Goal: Information Seeking & Learning: Check status

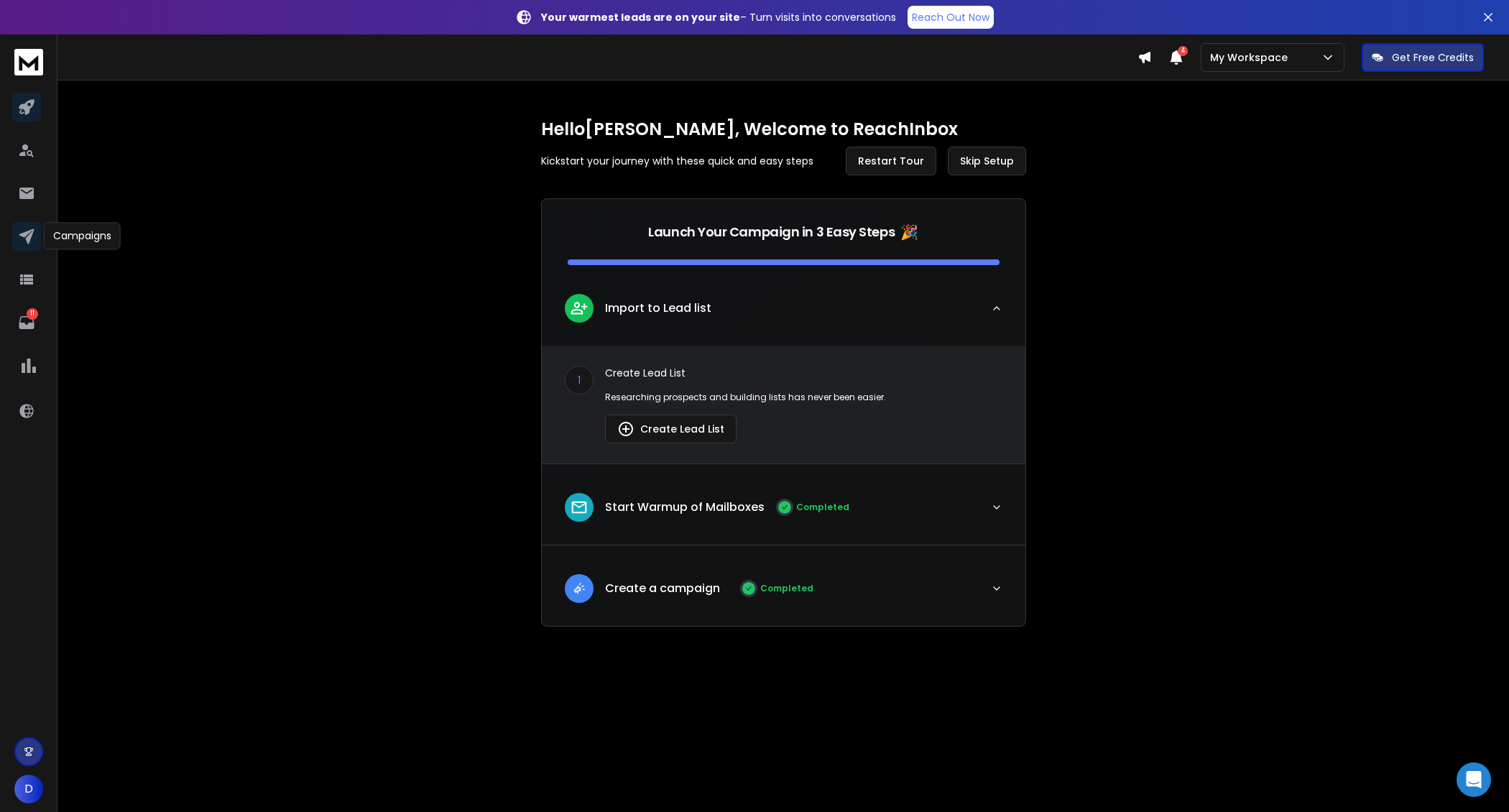
click at [41, 225] on link at bounding box center [26, 236] width 29 height 29
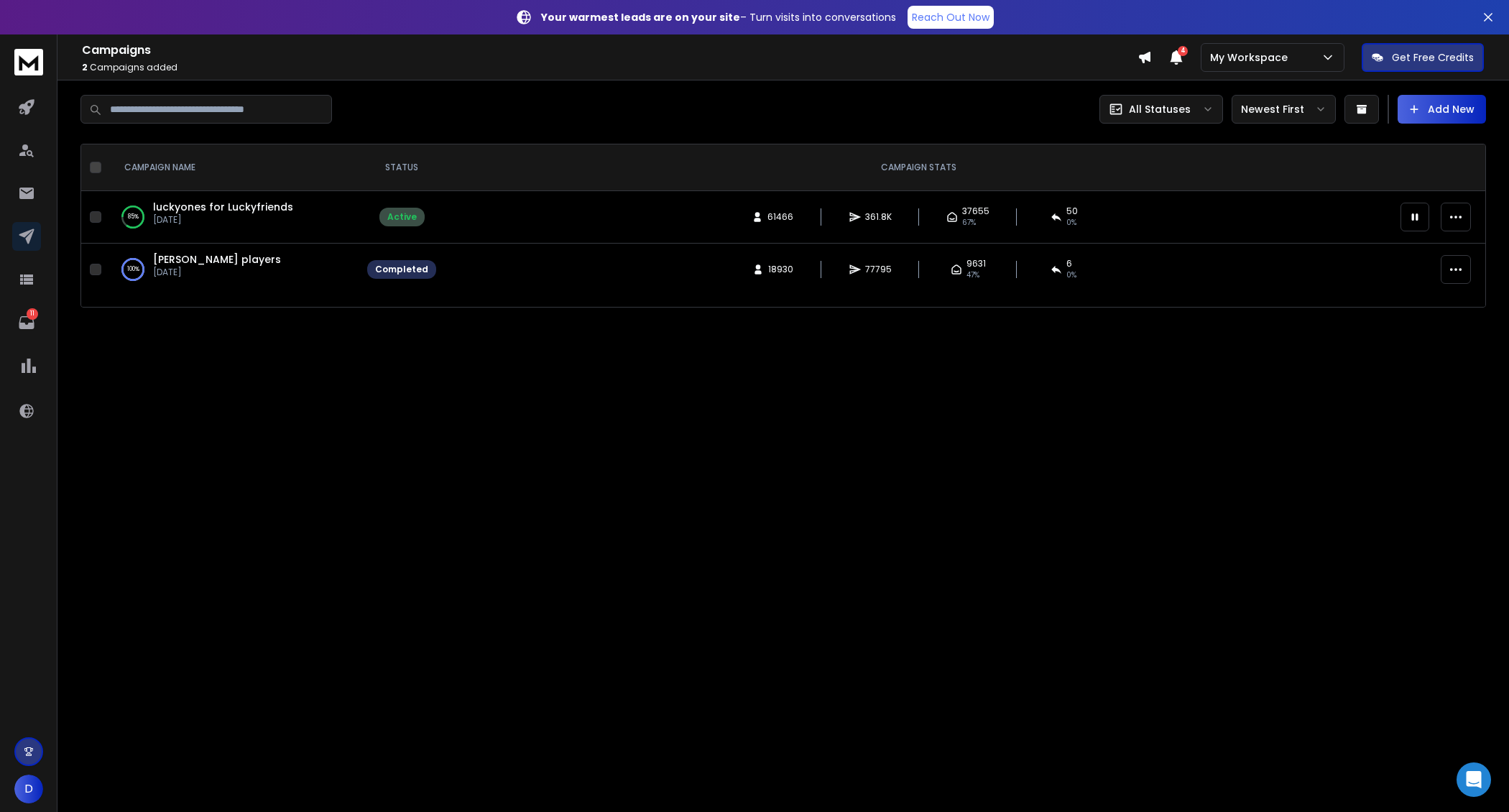
click at [237, 203] on span "luckyones for Luckyfriends" at bounding box center [223, 207] width 140 height 14
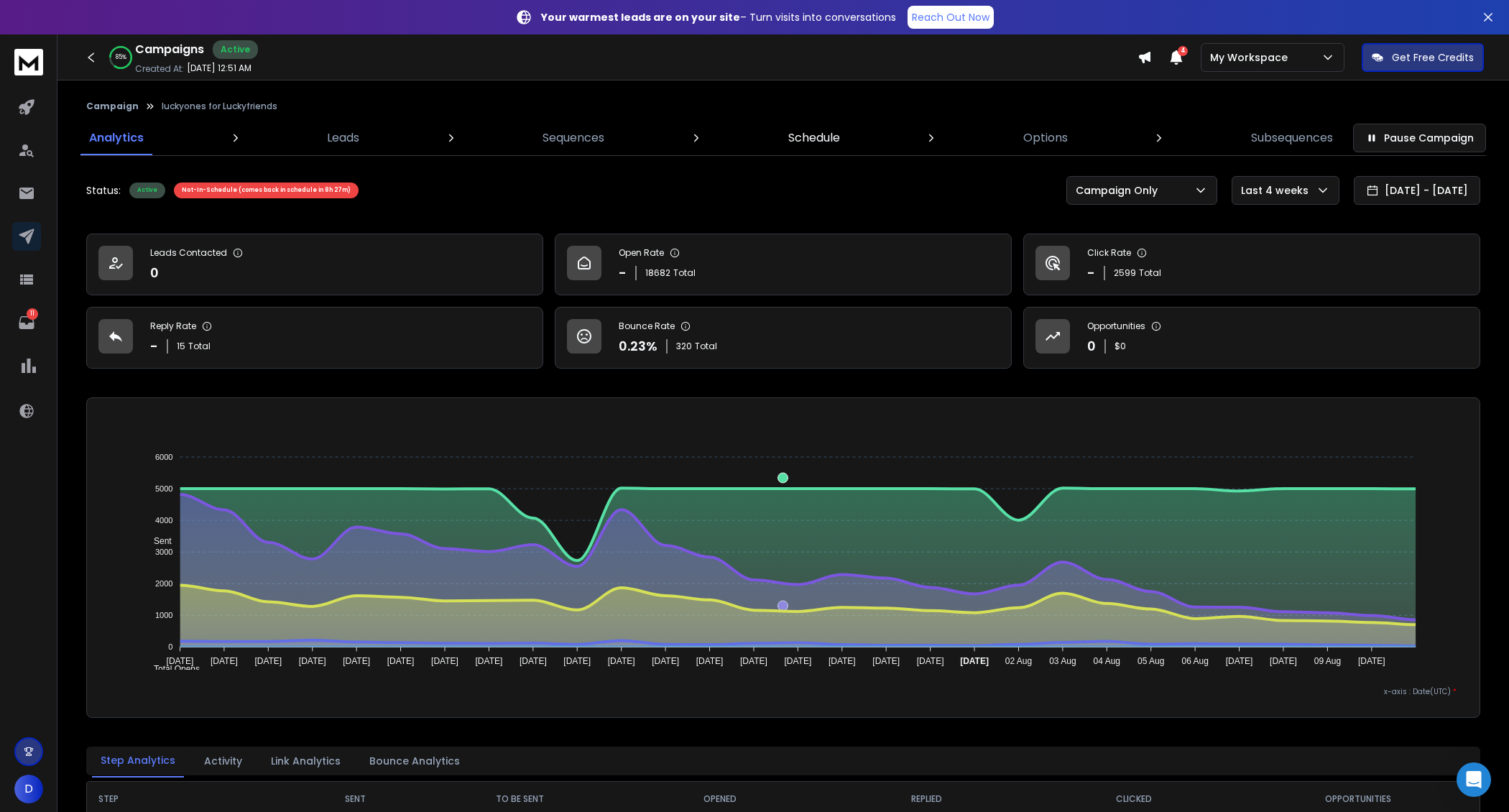
click at [836, 138] on p "Schedule" at bounding box center [814, 138] width 52 height 17
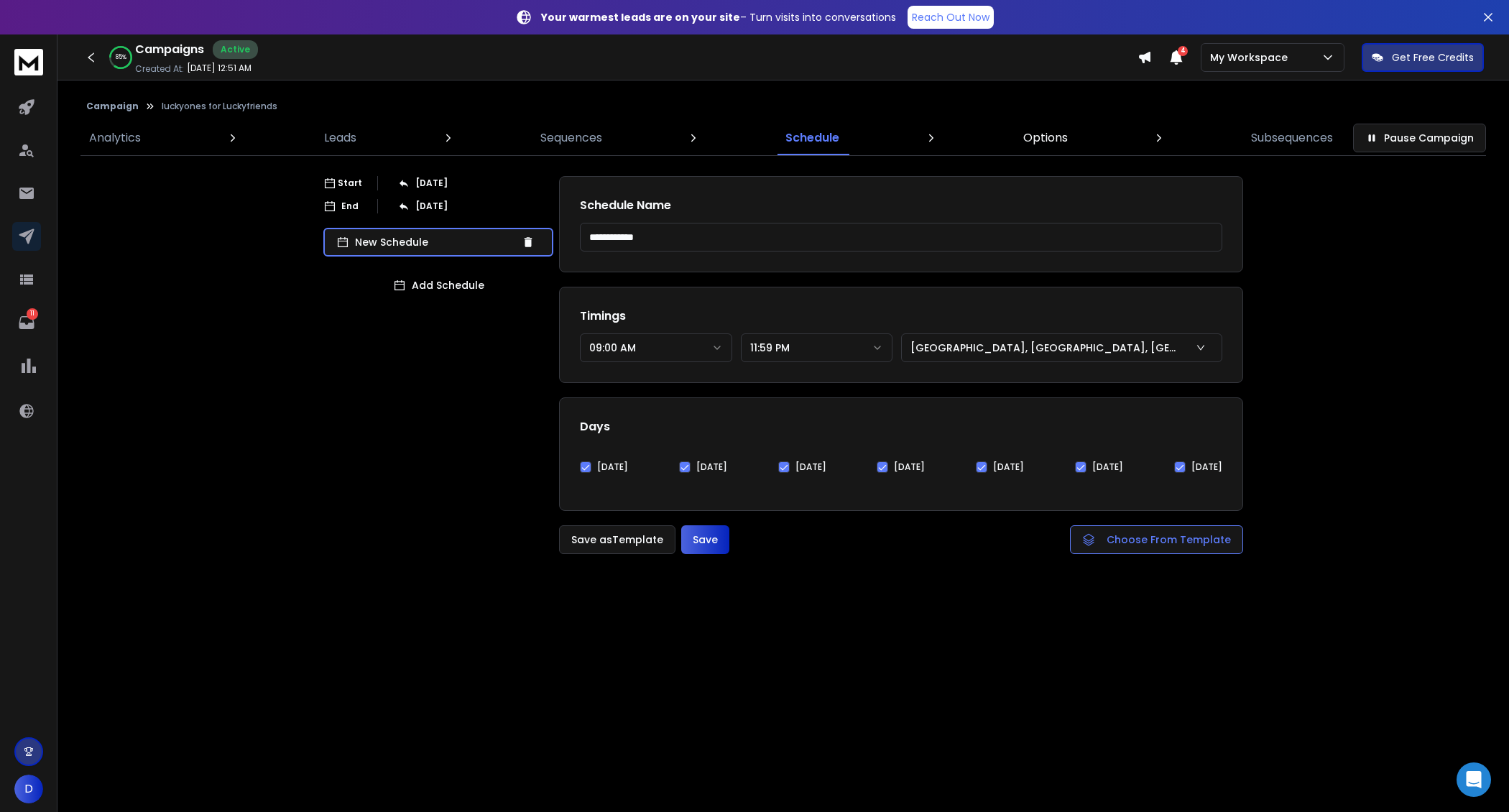
click at [1053, 138] on p "Options" at bounding box center [1045, 138] width 44 height 17
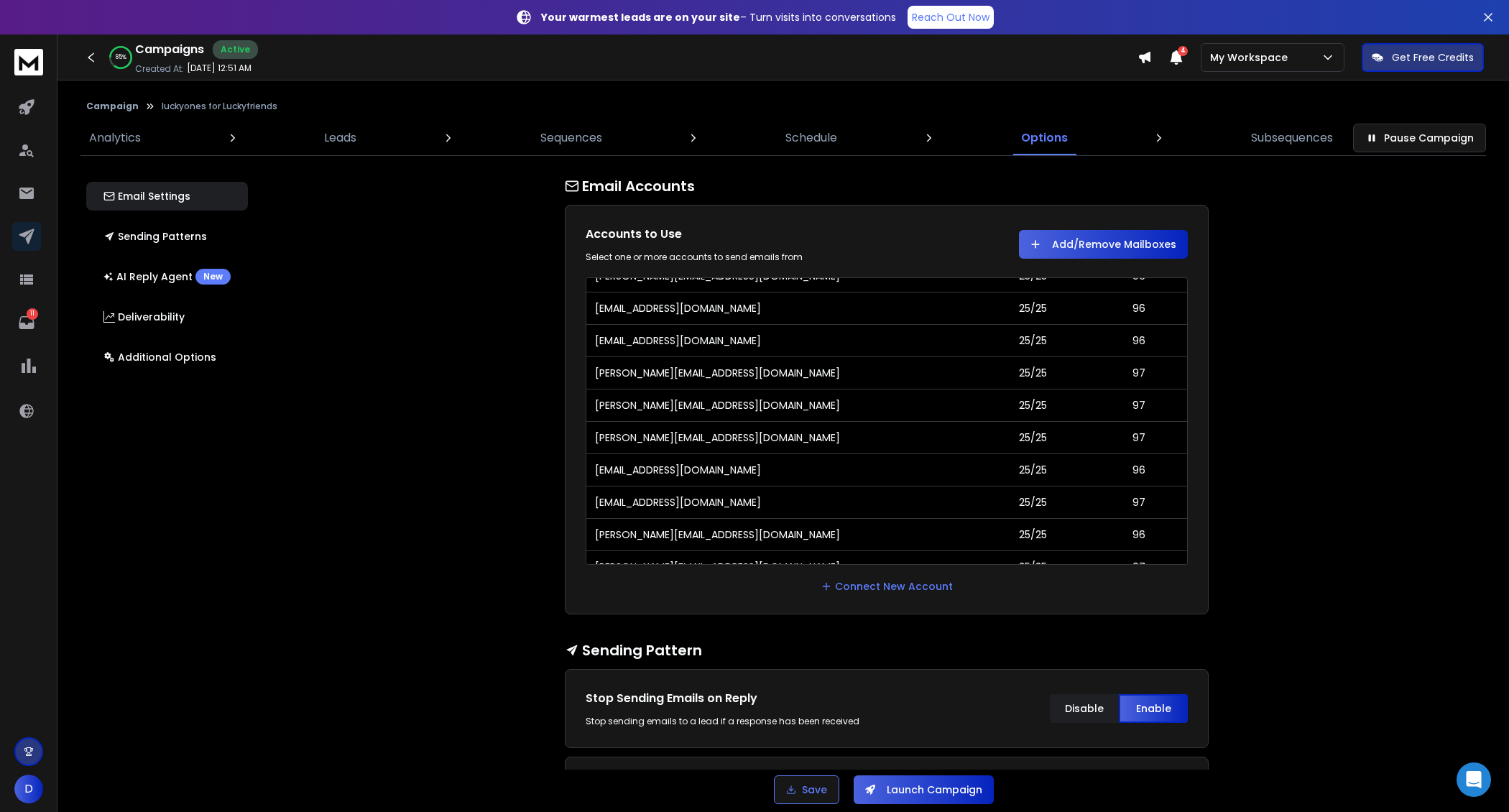
scroll to position [6161, 0]
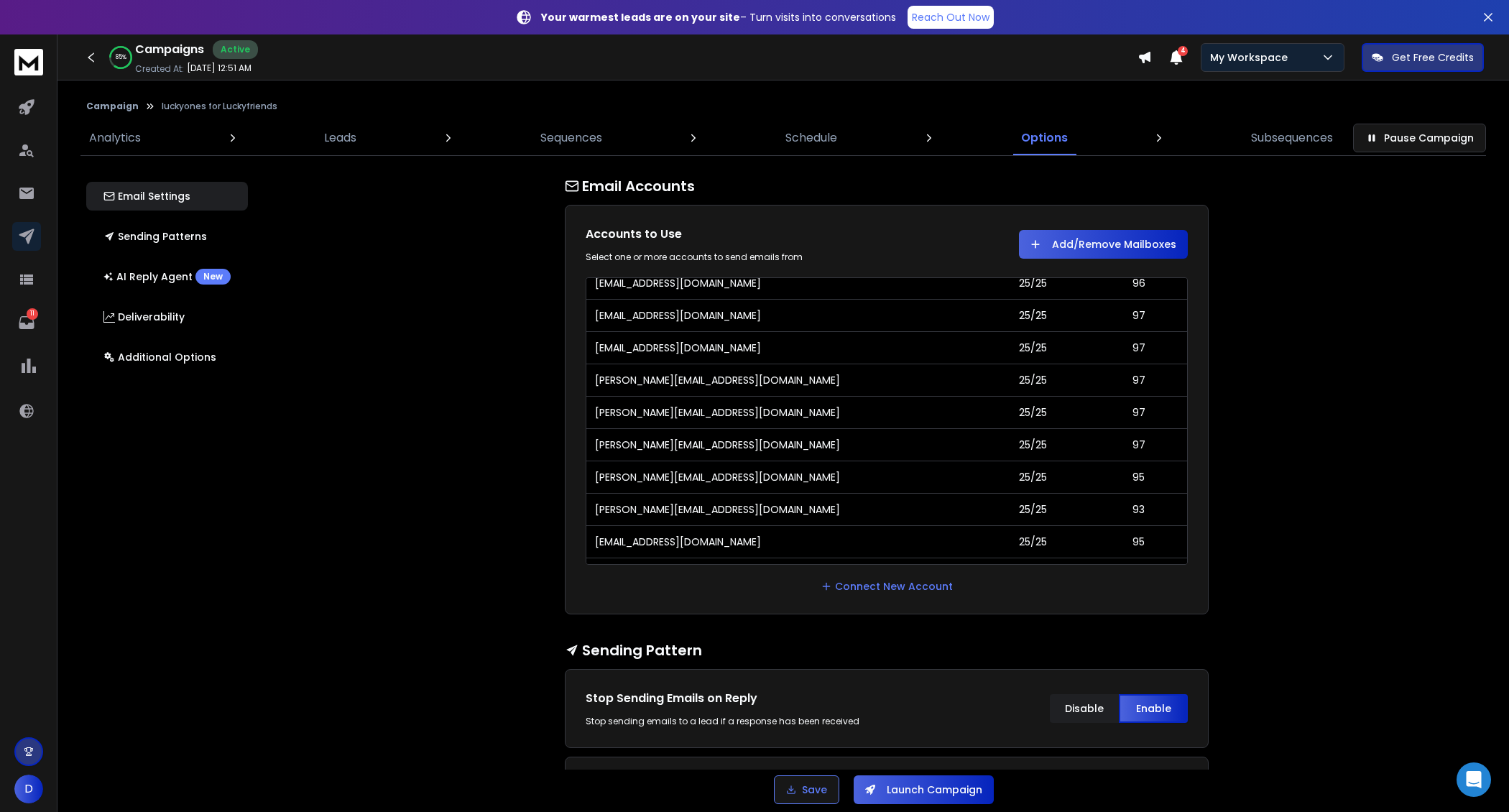
click at [1292, 64] on div "My Workspace" at bounding box center [1272, 57] width 125 height 14
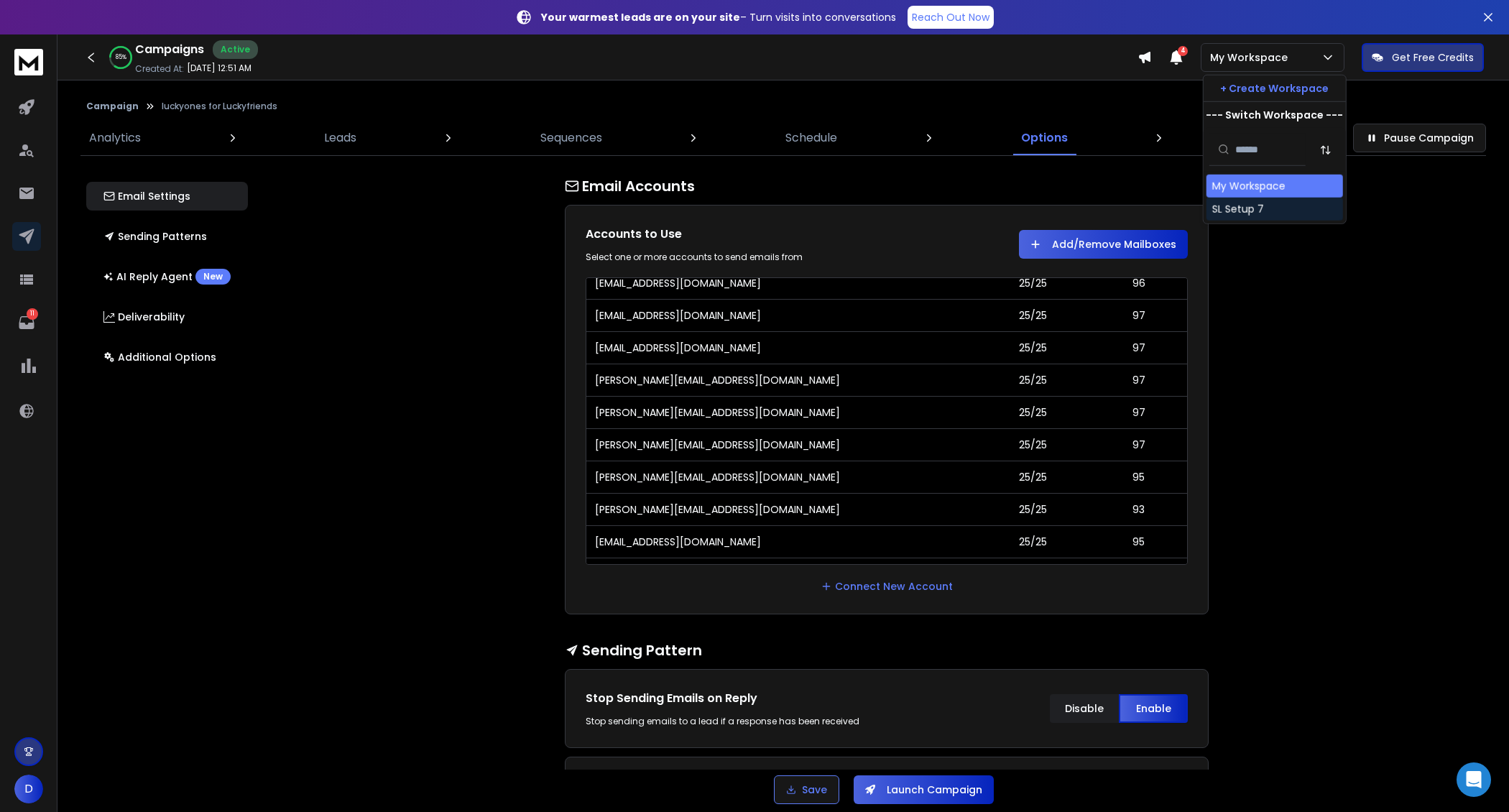
click at [1373, 210] on div "Email Accounts Accounts to Use Select one or more accounts to send emails from …" at bounding box center [895, 472] width 1249 height 593
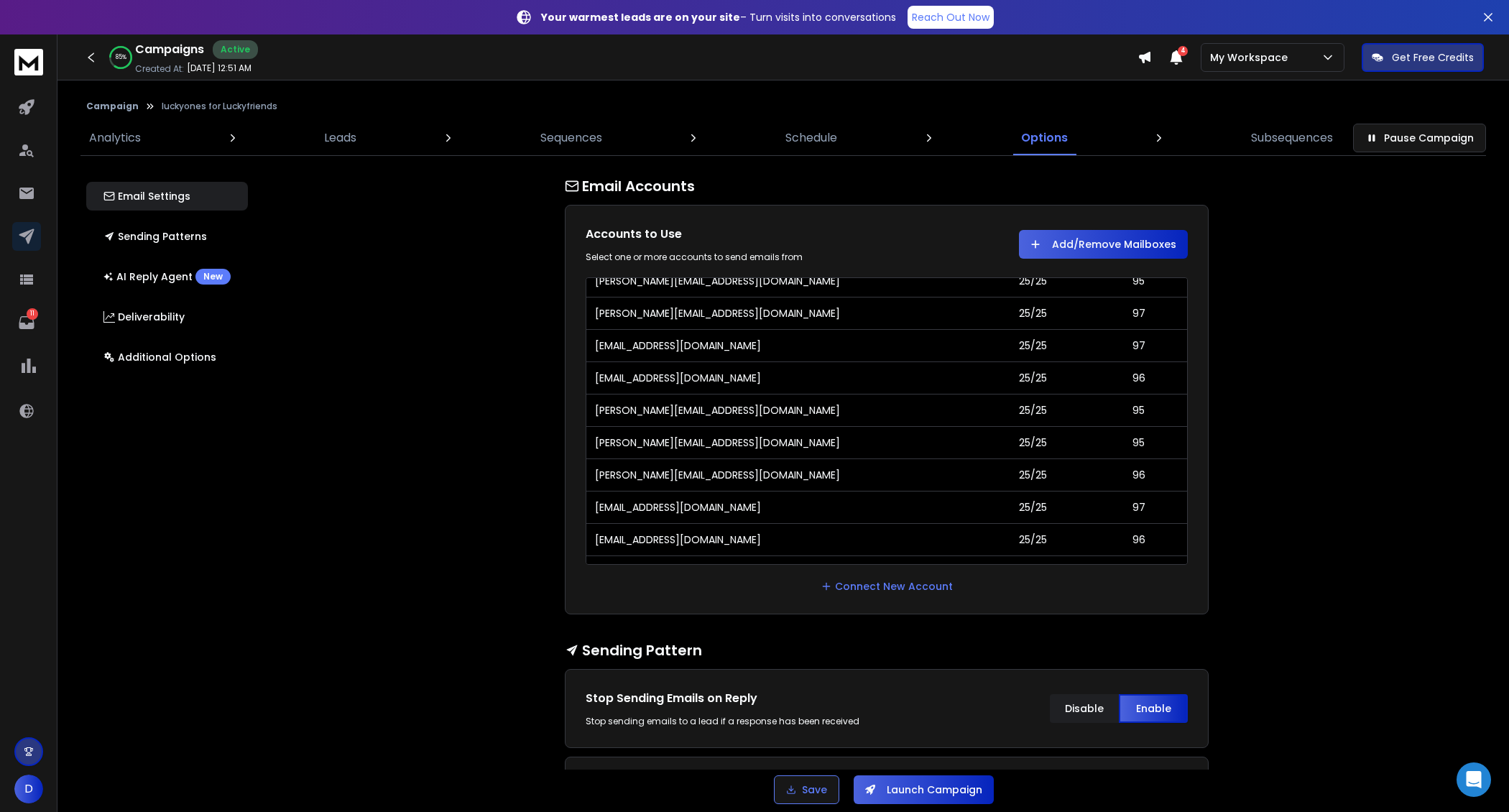
scroll to position [4195, 0]
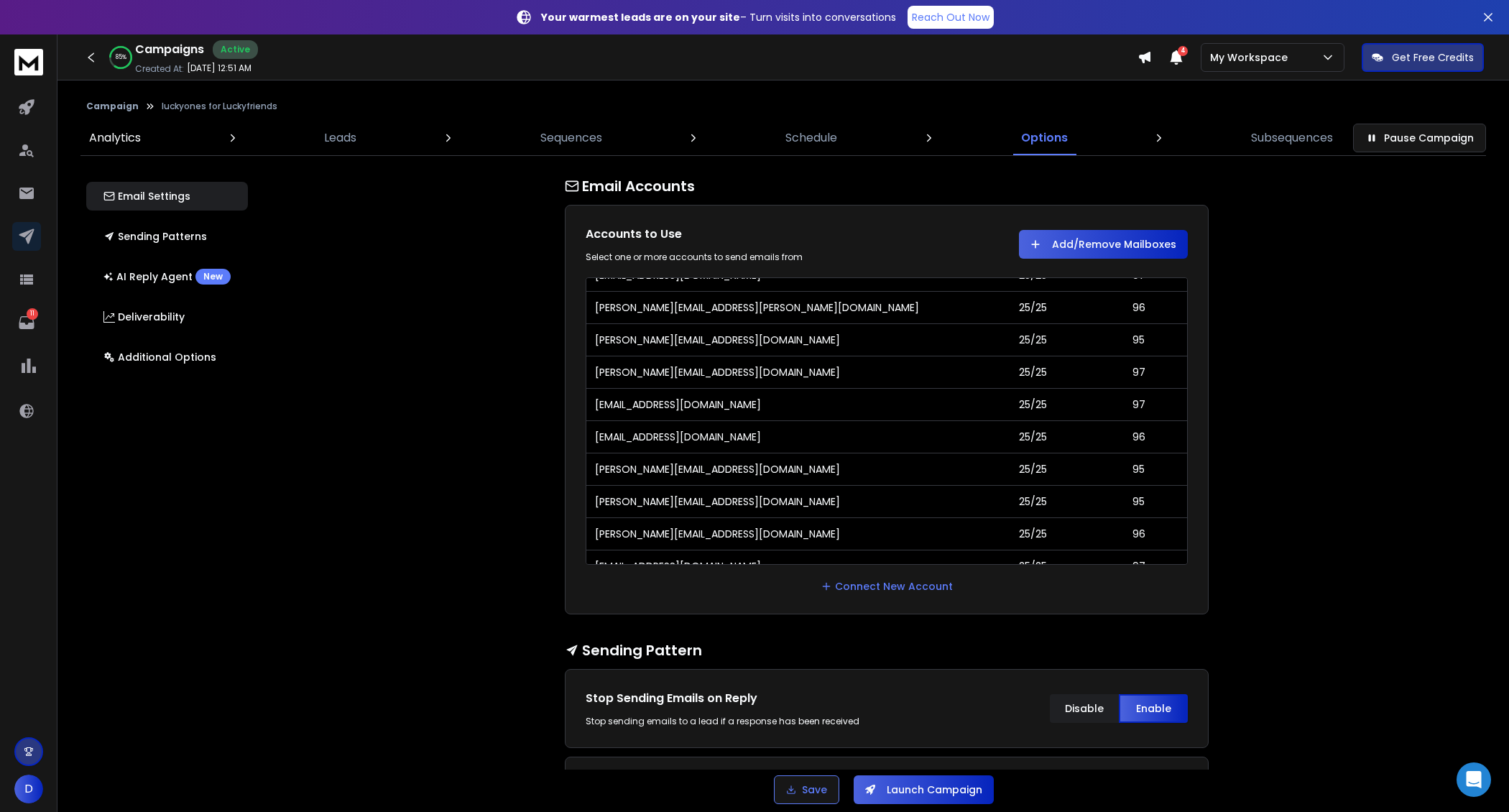
click at [109, 139] on p "Analytics" at bounding box center [115, 138] width 52 height 17
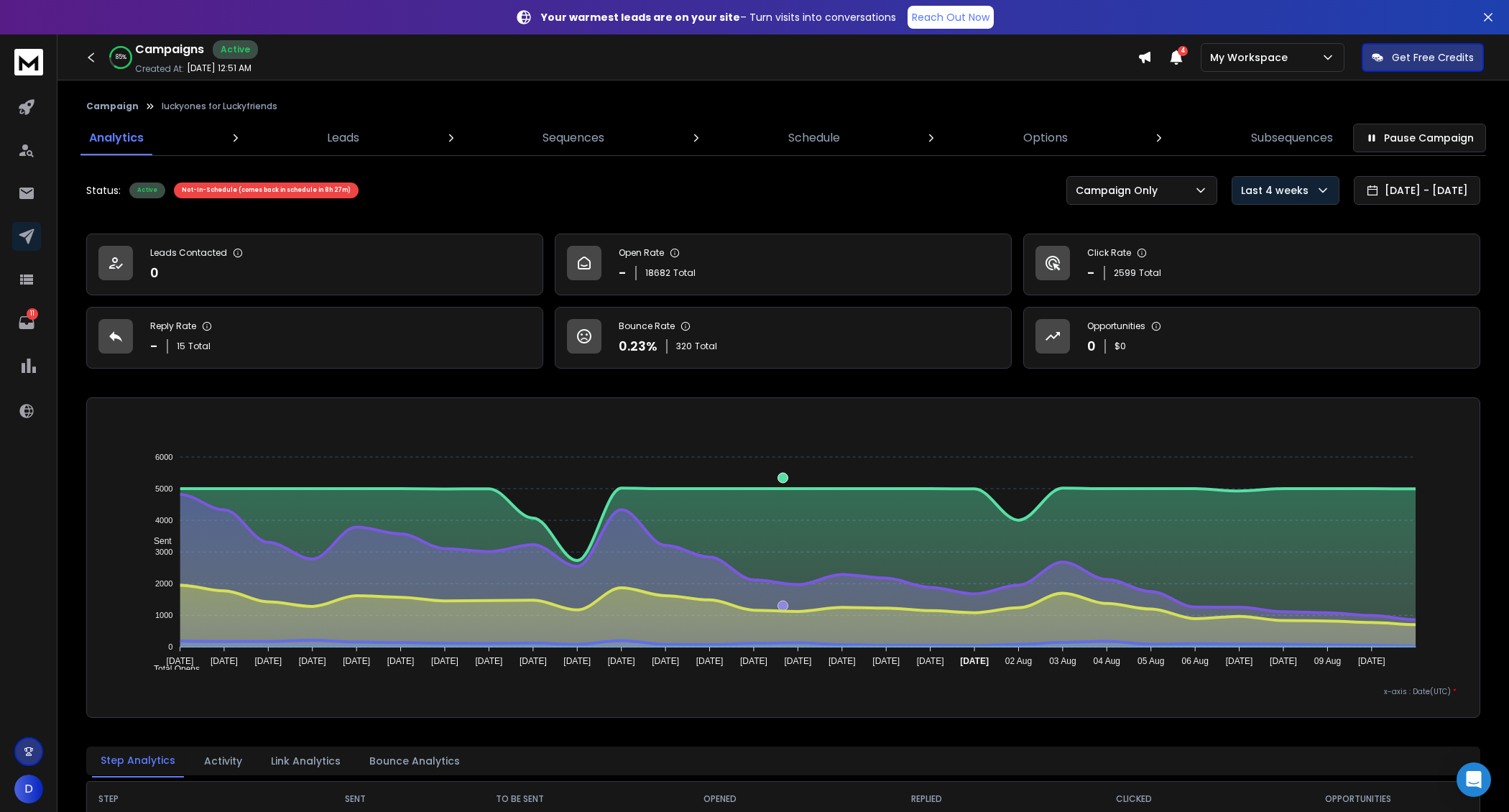
click at [1253, 190] on p "Last 4 weeks" at bounding box center [1277, 190] width 73 height 14
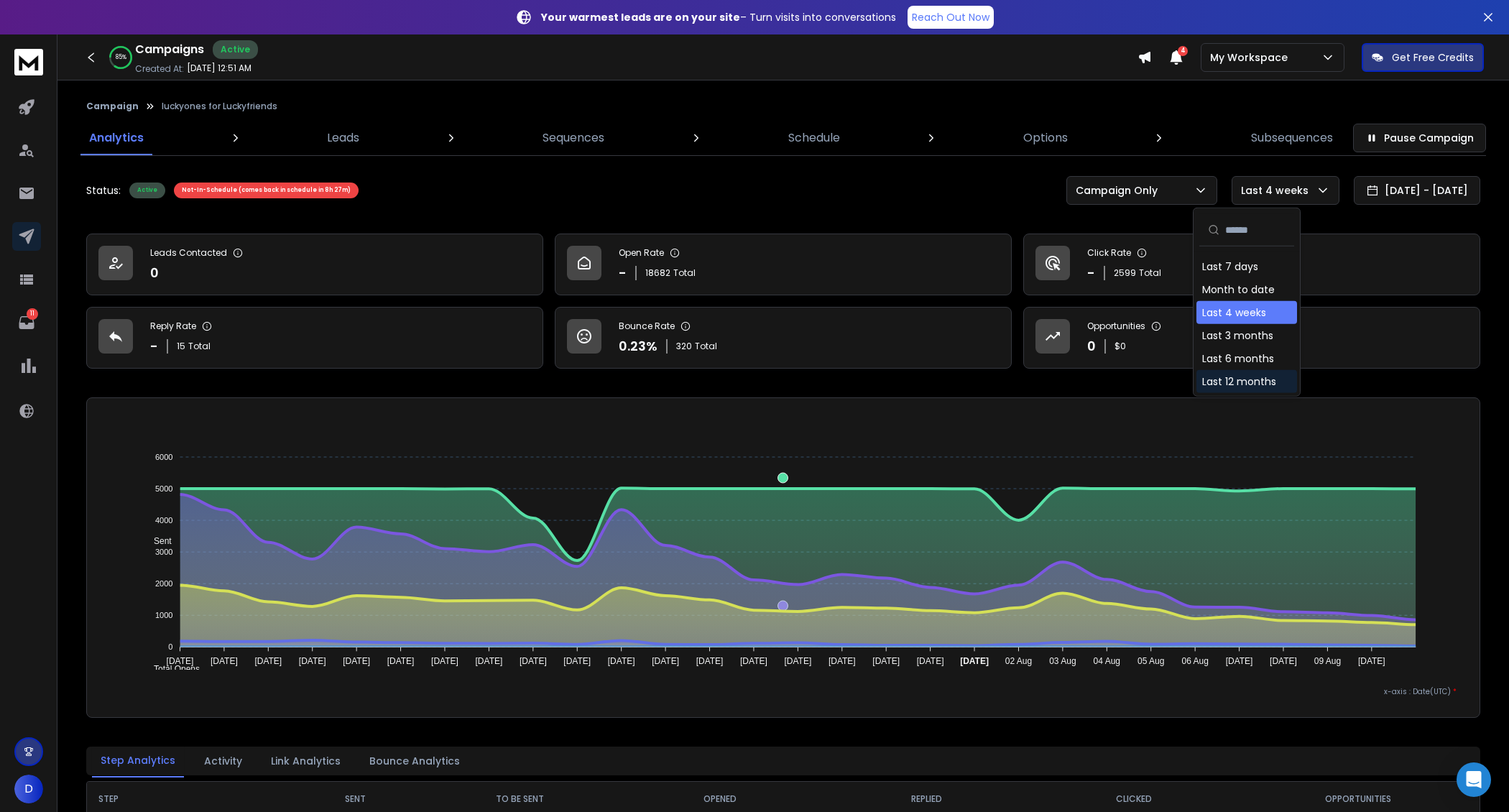
click at [1238, 370] on div "Last 12 months" at bounding box center [1247, 381] width 101 height 23
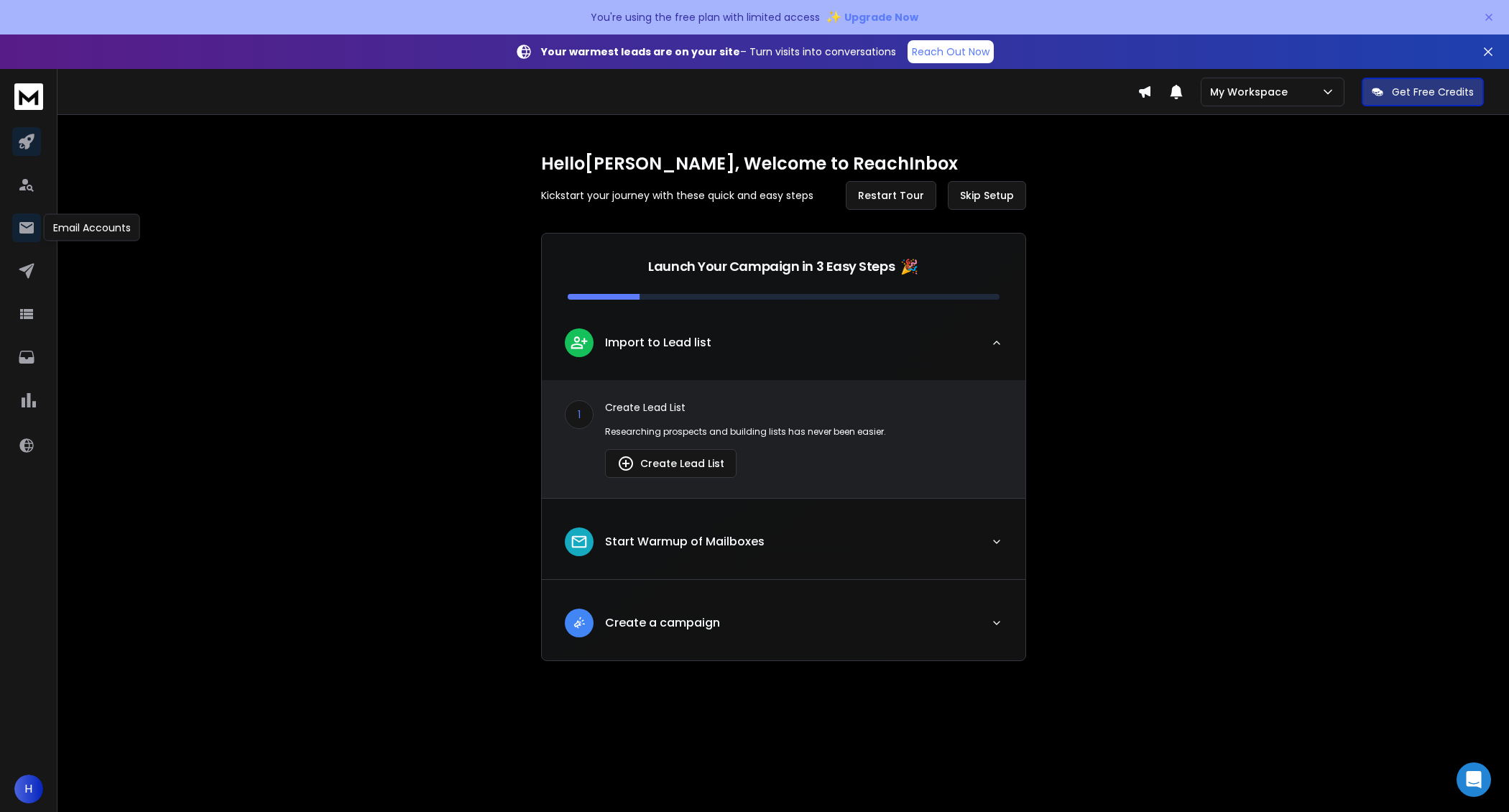
click at [25, 229] on icon at bounding box center [26, 227] width 14 height 11
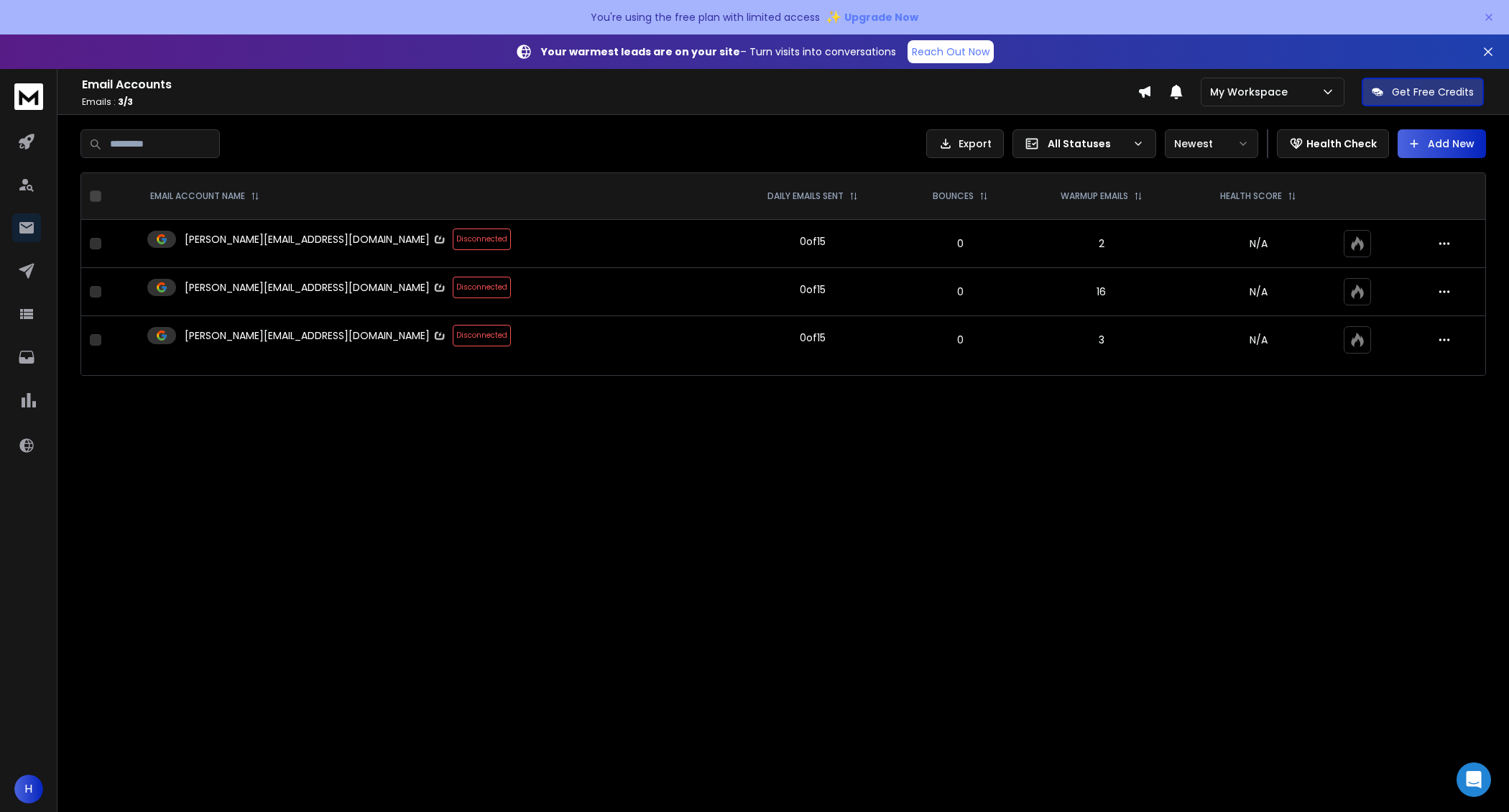
click at [453, 244] on span "Disconnected" at bounding box center [481, 239] width 58 height 22
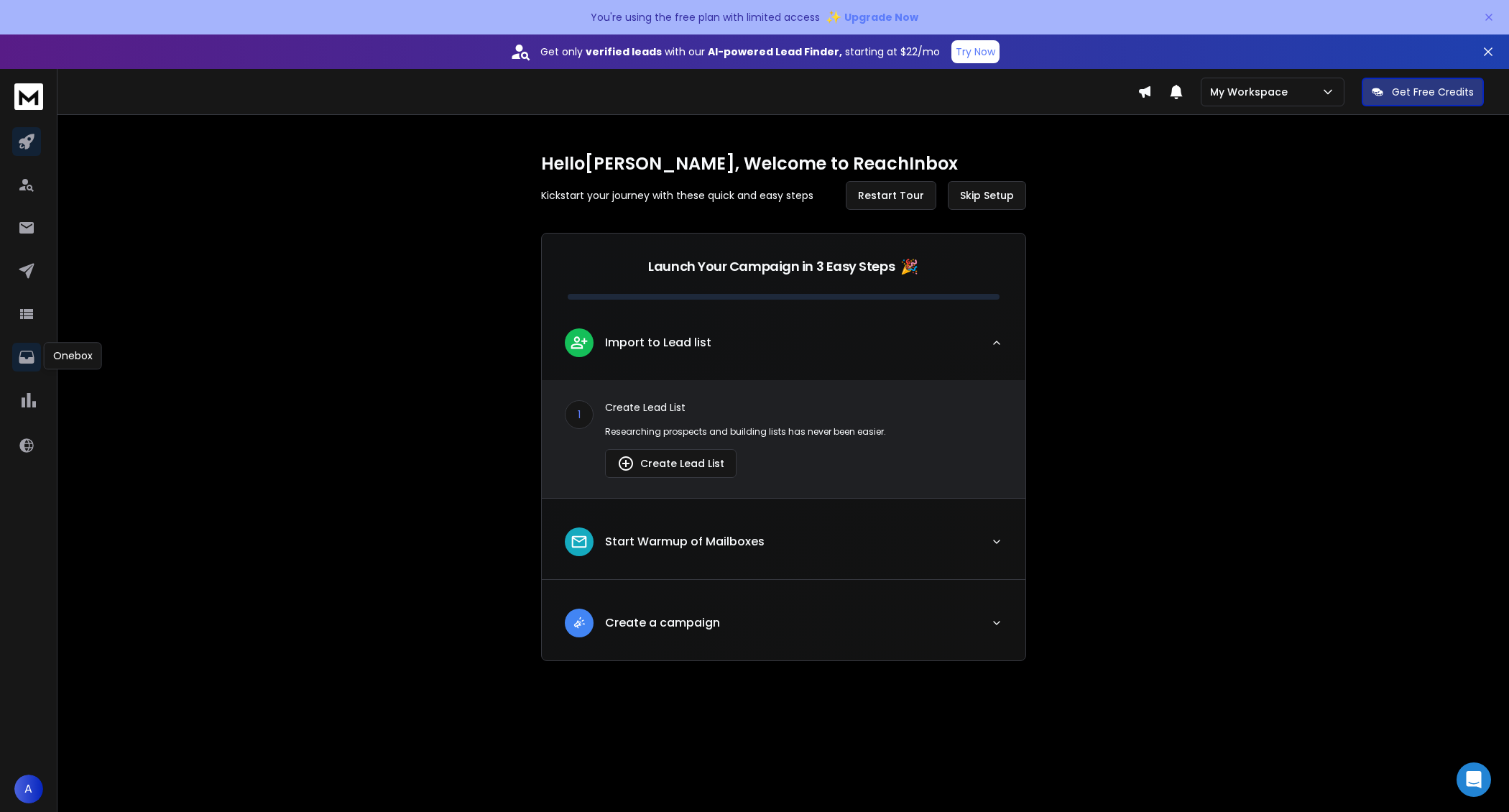
click at [33, 362] on icon at bounding box center [26, 357] width 17 height 17
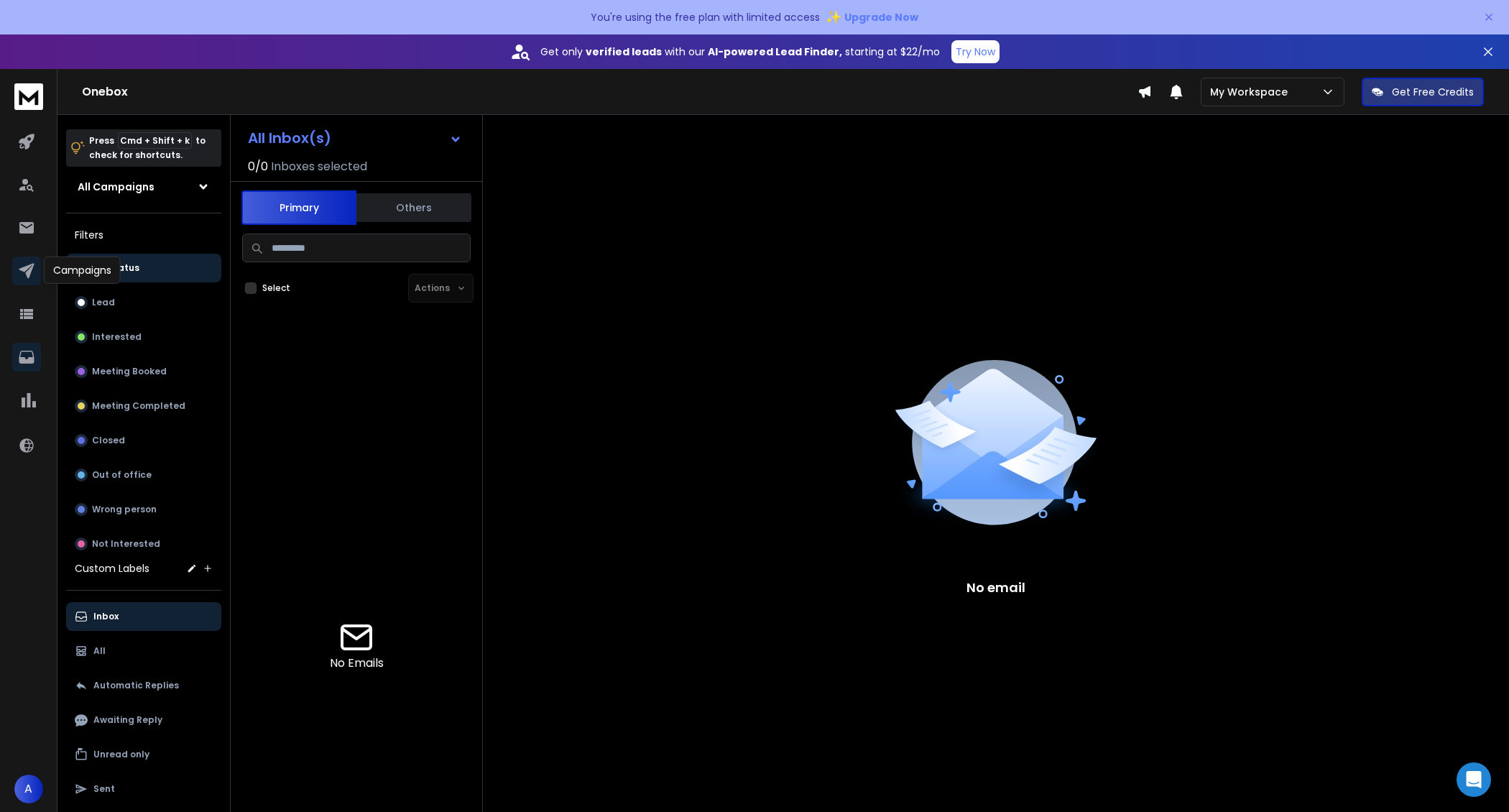
click at [31, 266] on icon at bounding box center [26, 271] width 15 height 15
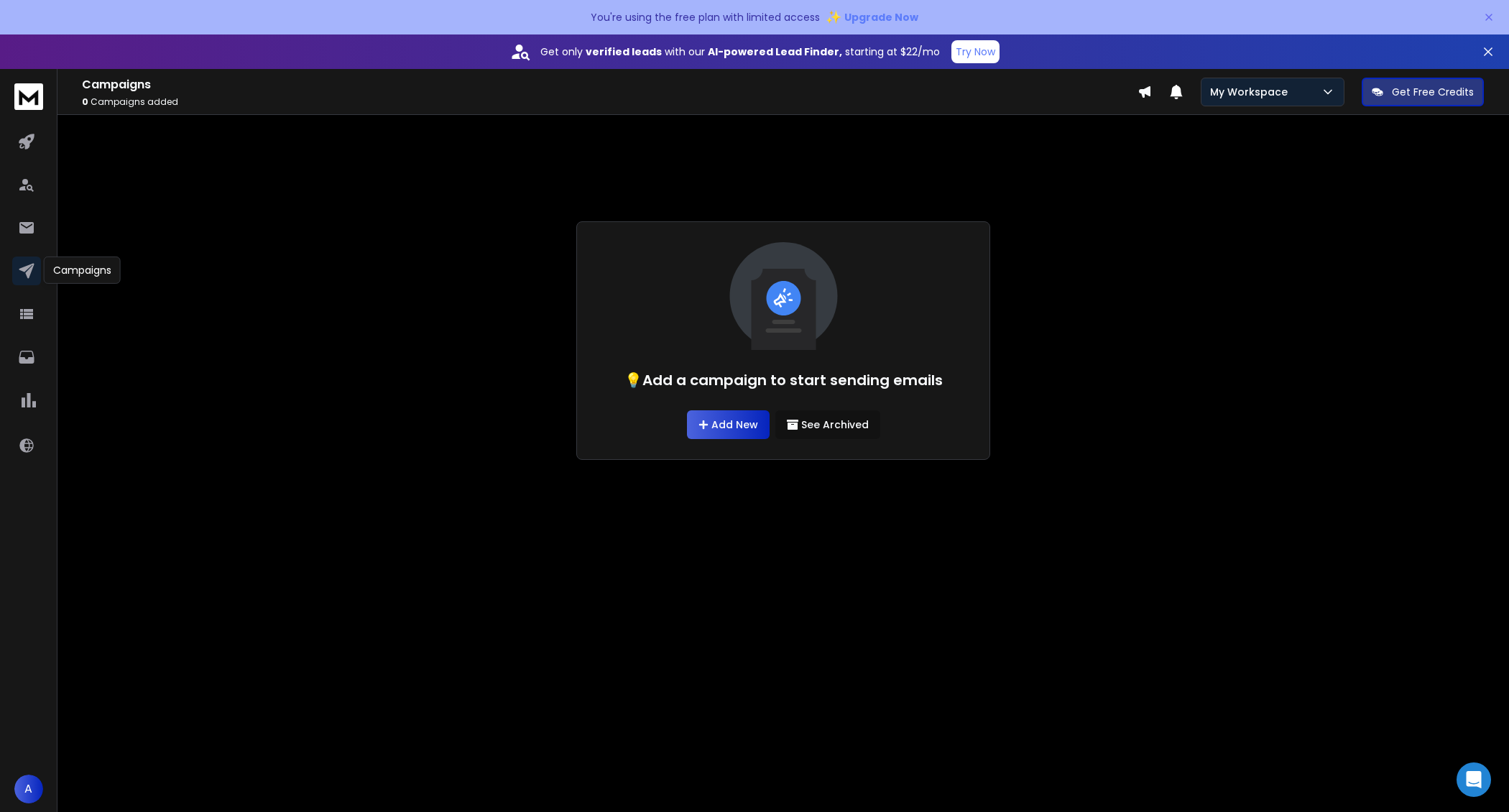
click at [1260, 86] on p "My Workspace" at bounding box center [1251, 92] width 83 height 14
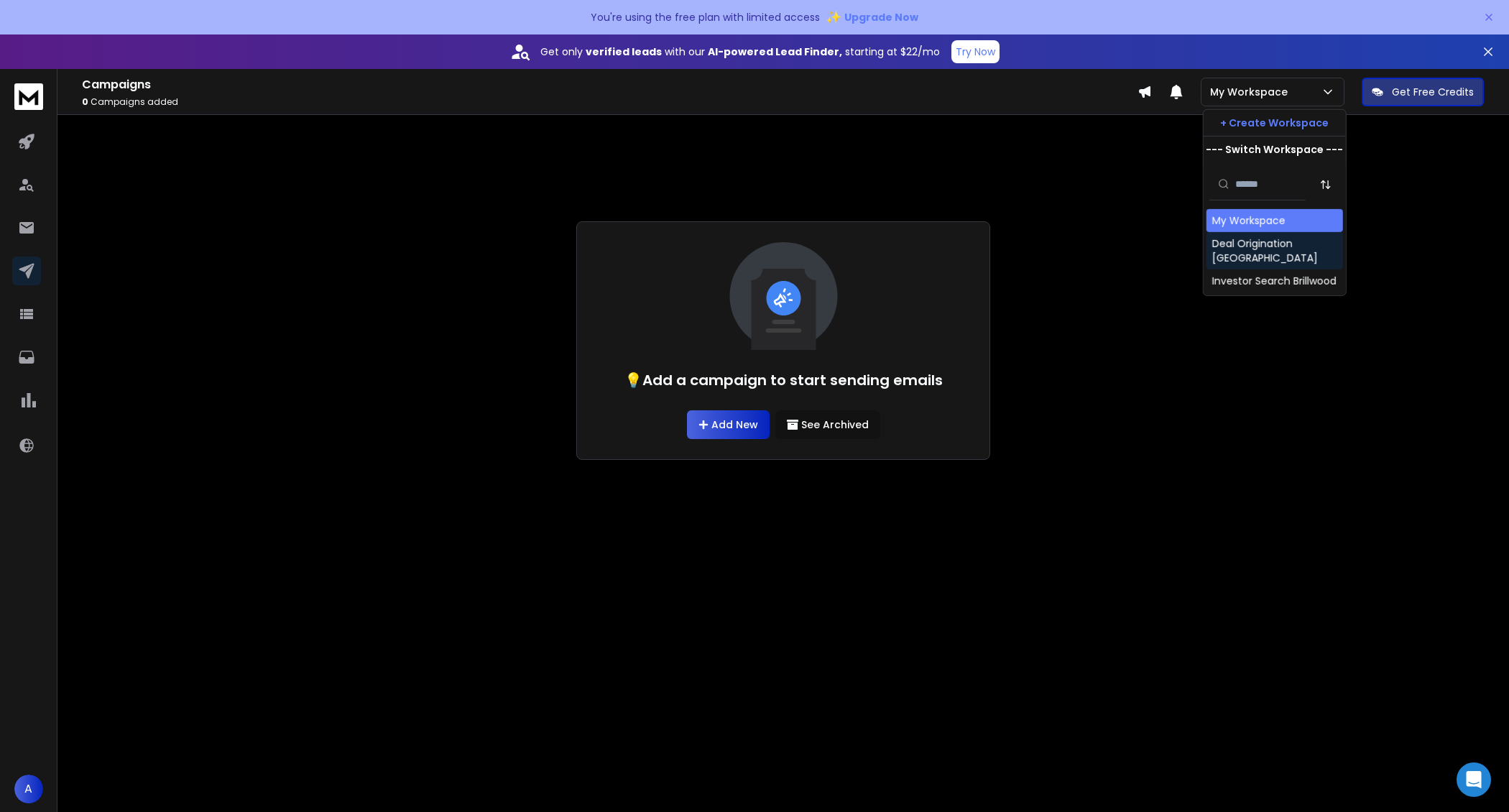
click at [1277, 256] on div "Deal Origination Brillwood" at bounding box center [1274, 250] width 125 height 29
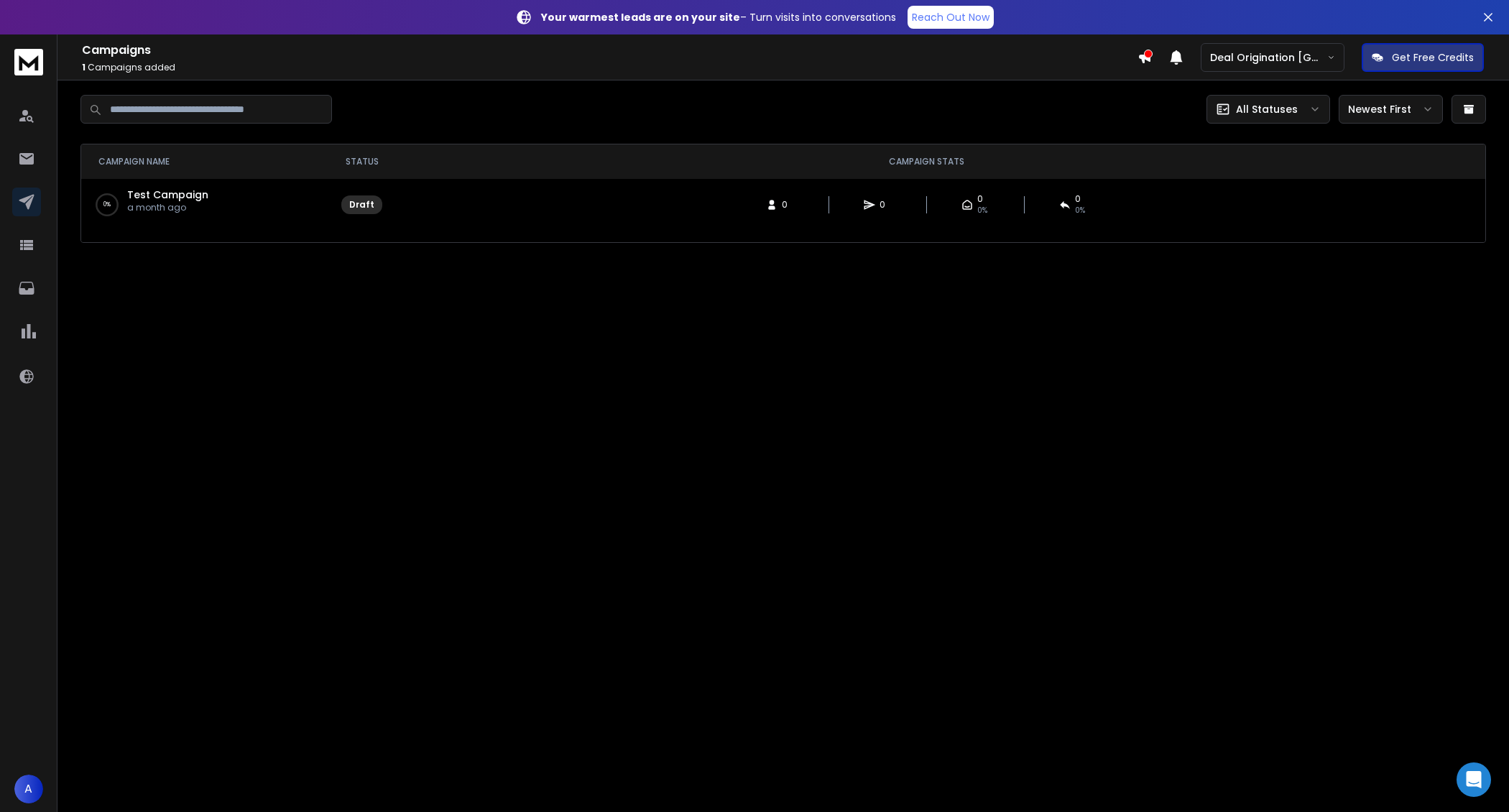
click at [226, 111] on input at bounding box center [206, 109] width 252 height 29
paste input "**********"
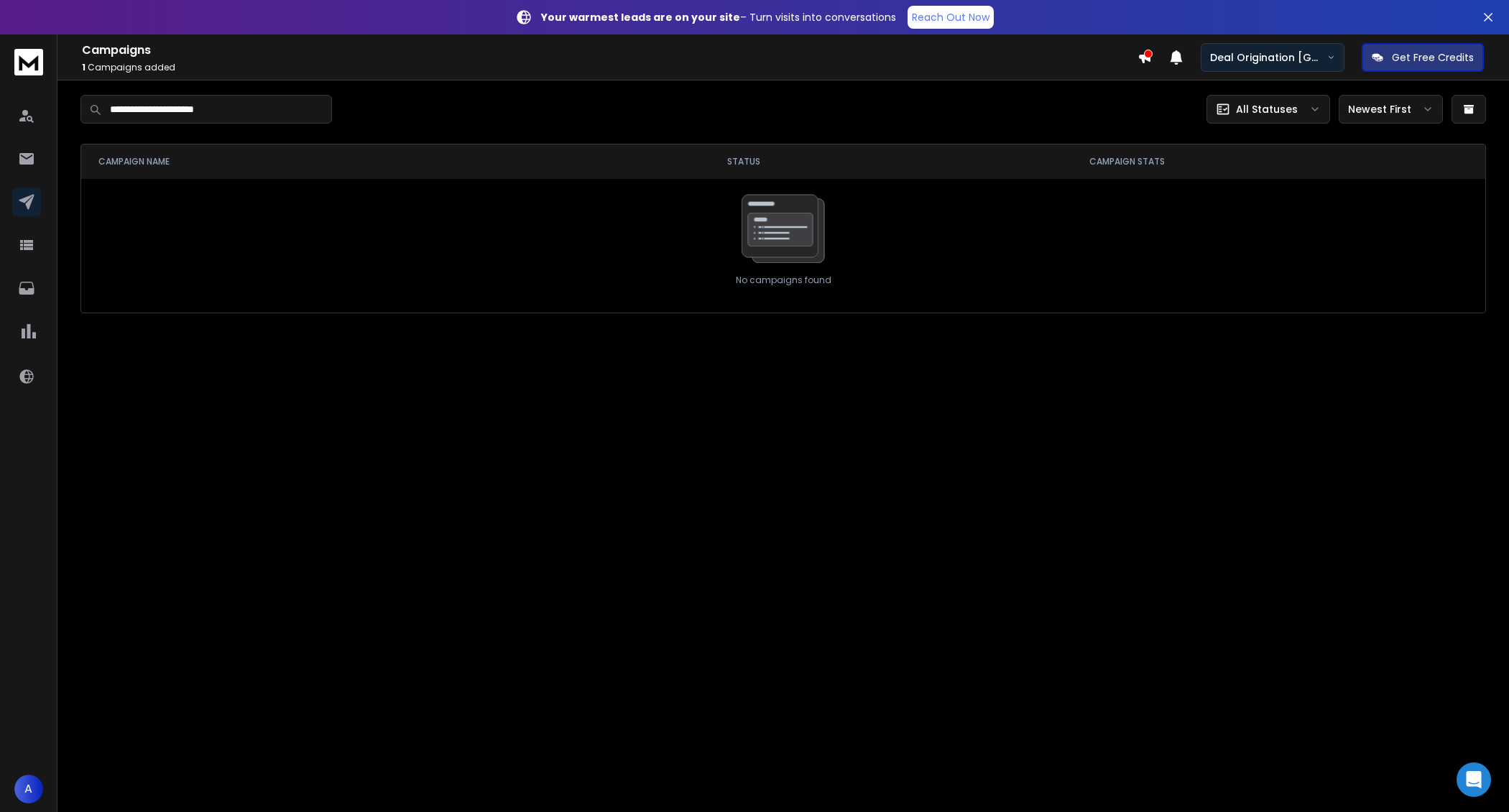
type input "**********"
click at [1272, 57] on p "Deal Origination [GEOGRAPHIC_DATA]" at bounding box center [1268, 57] width 117 height 14
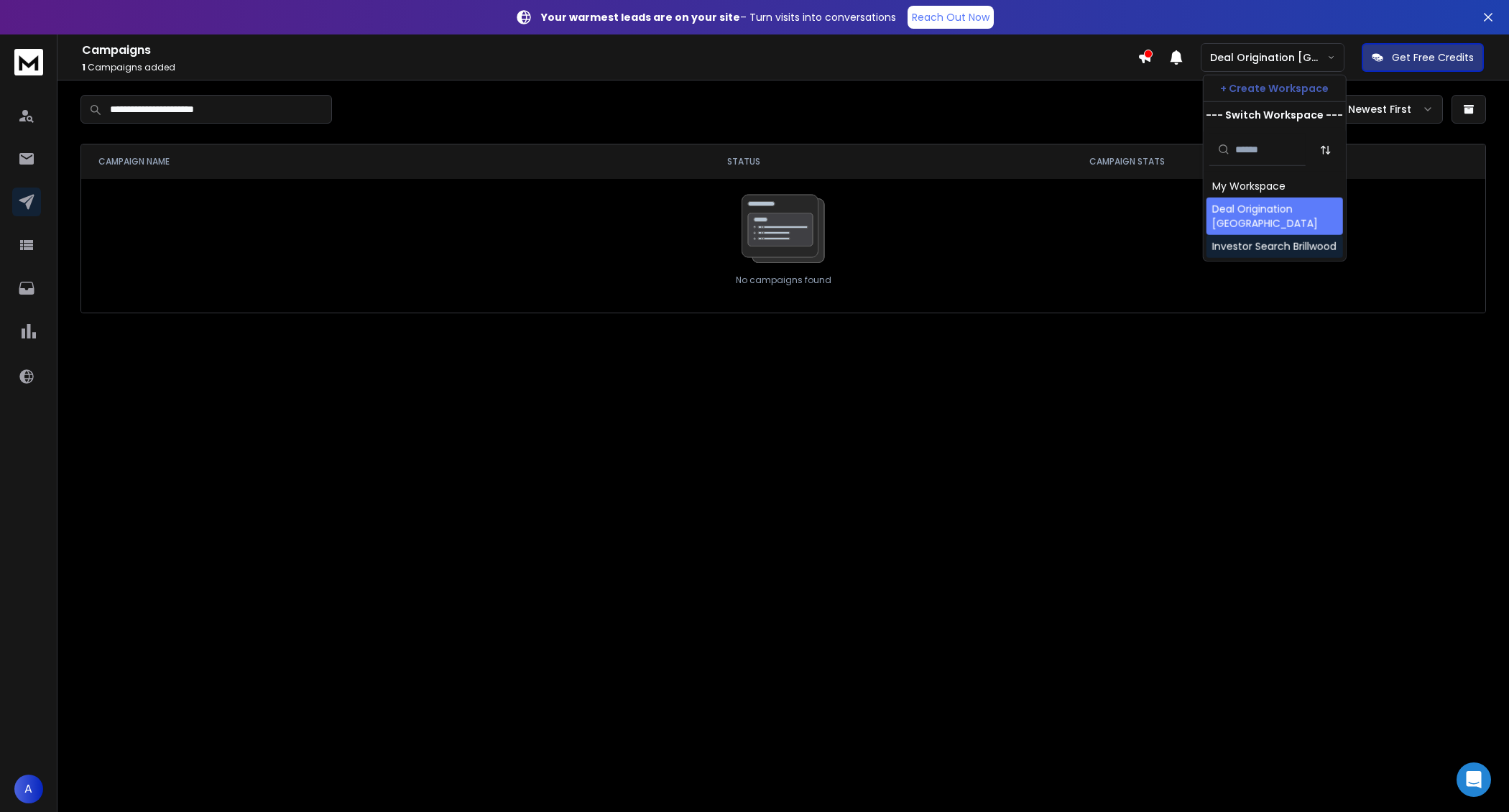
click at [1265, 239] on div "Investor Search Brillwood" at bounding box center [1274, 246] width 124 height 14
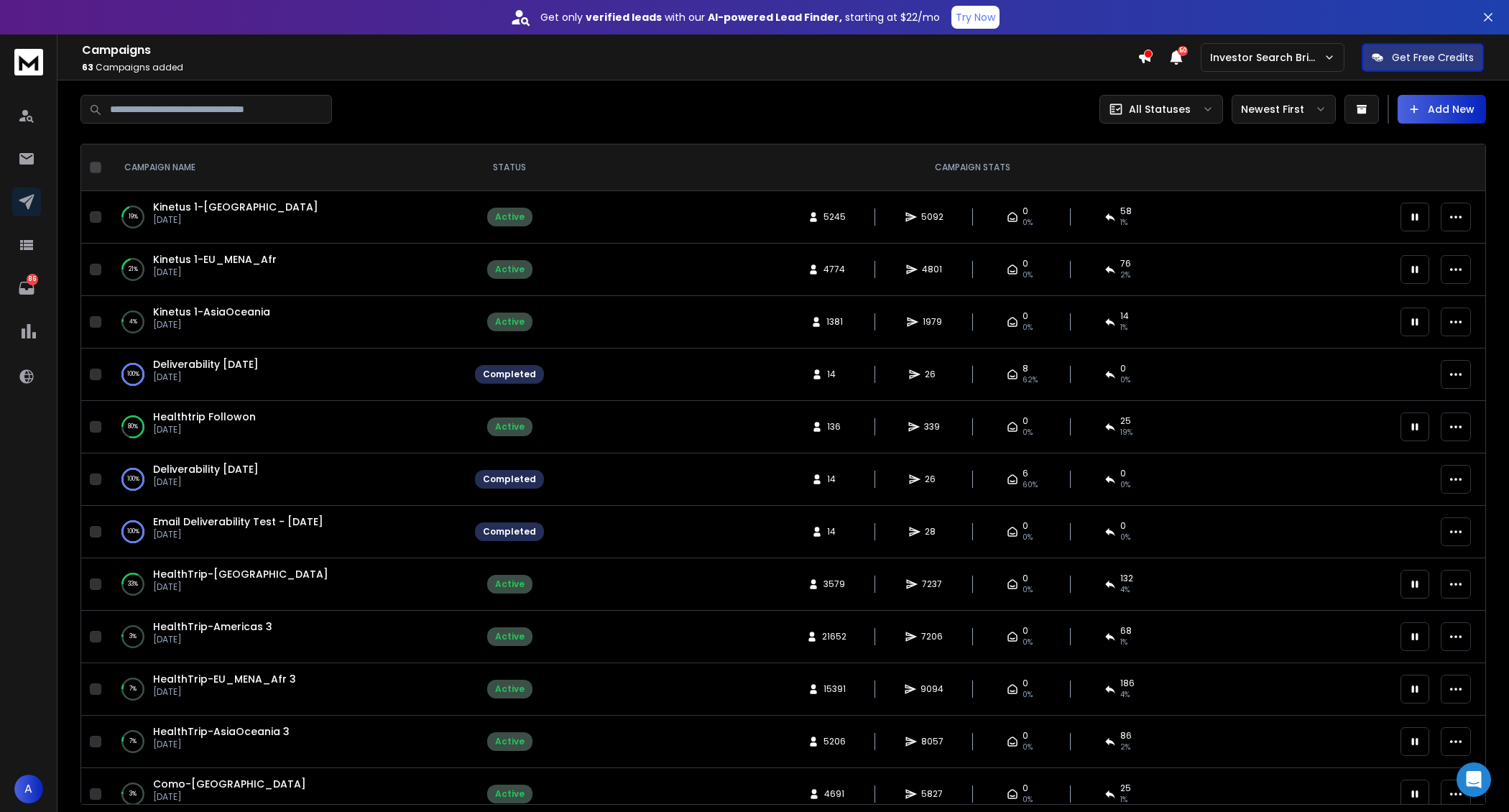
click at [218, 103] on input at bounding box center [206, 109] width 252 height 29
paste input "**********"
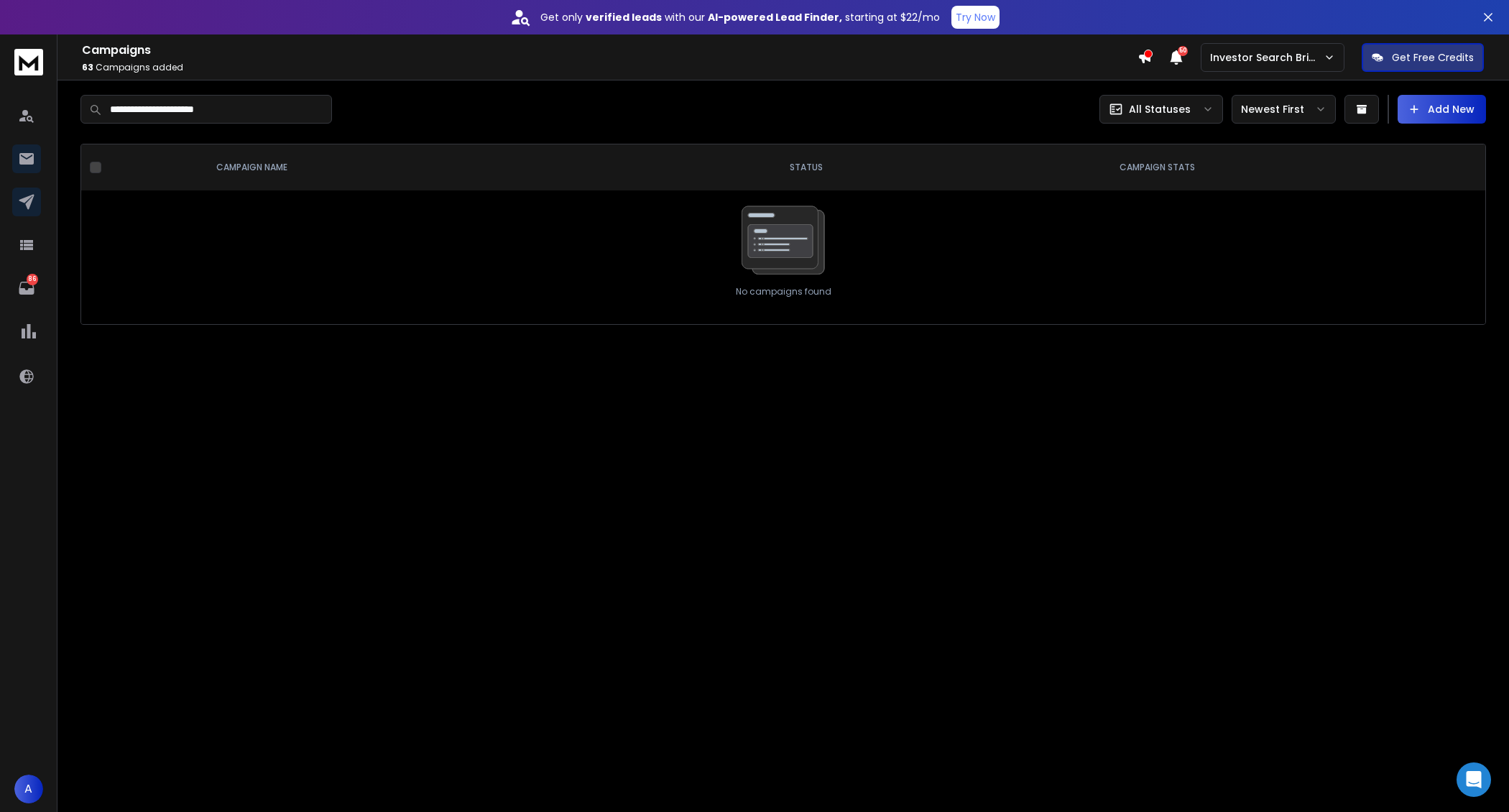
type input "**********"
click at [12, 162] on link at bounding box center [26, 159] width 29 height 29
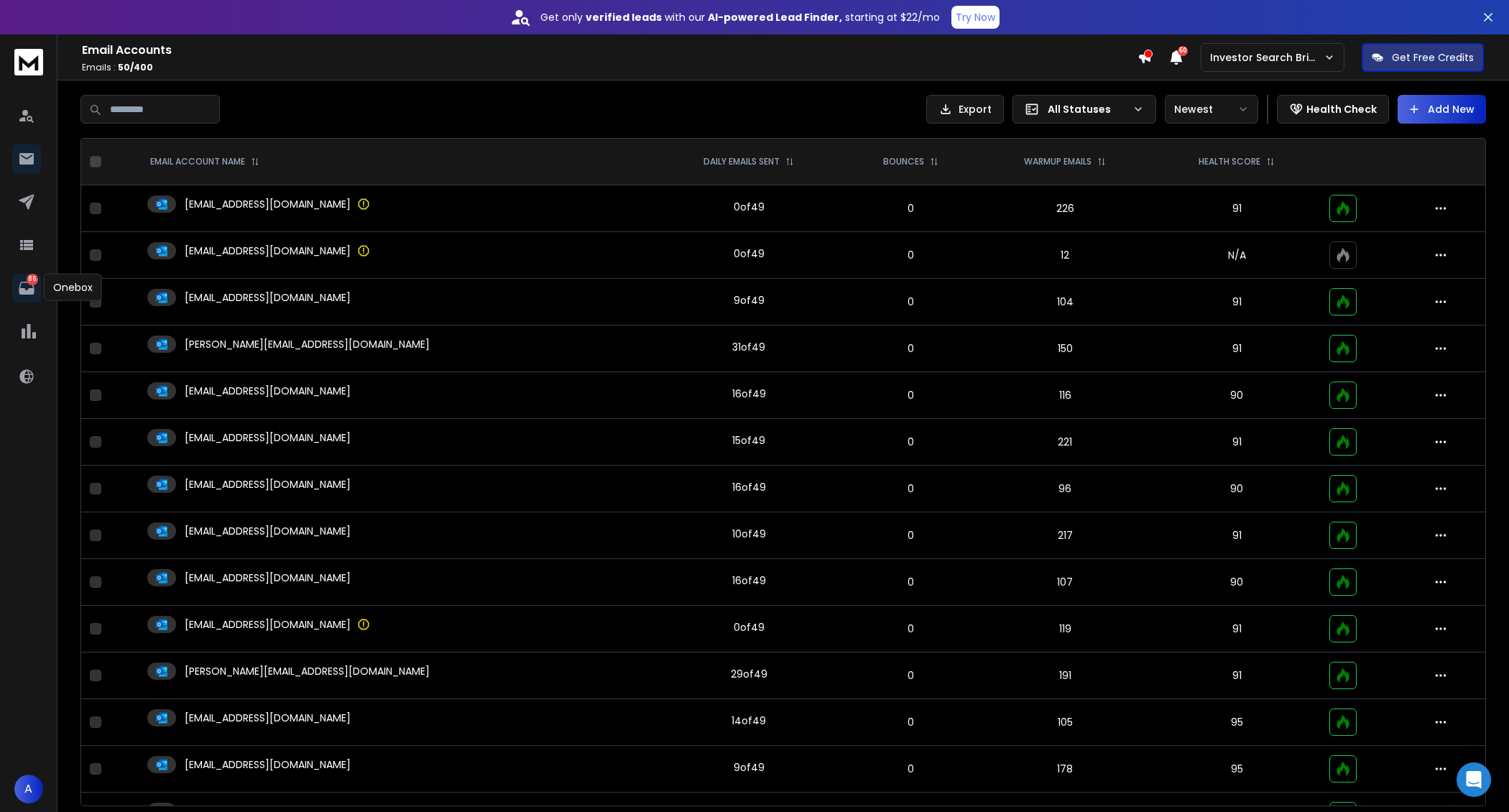
click at [34, 274] on p "86" at bounding box center [32, 279] width 11 height 11
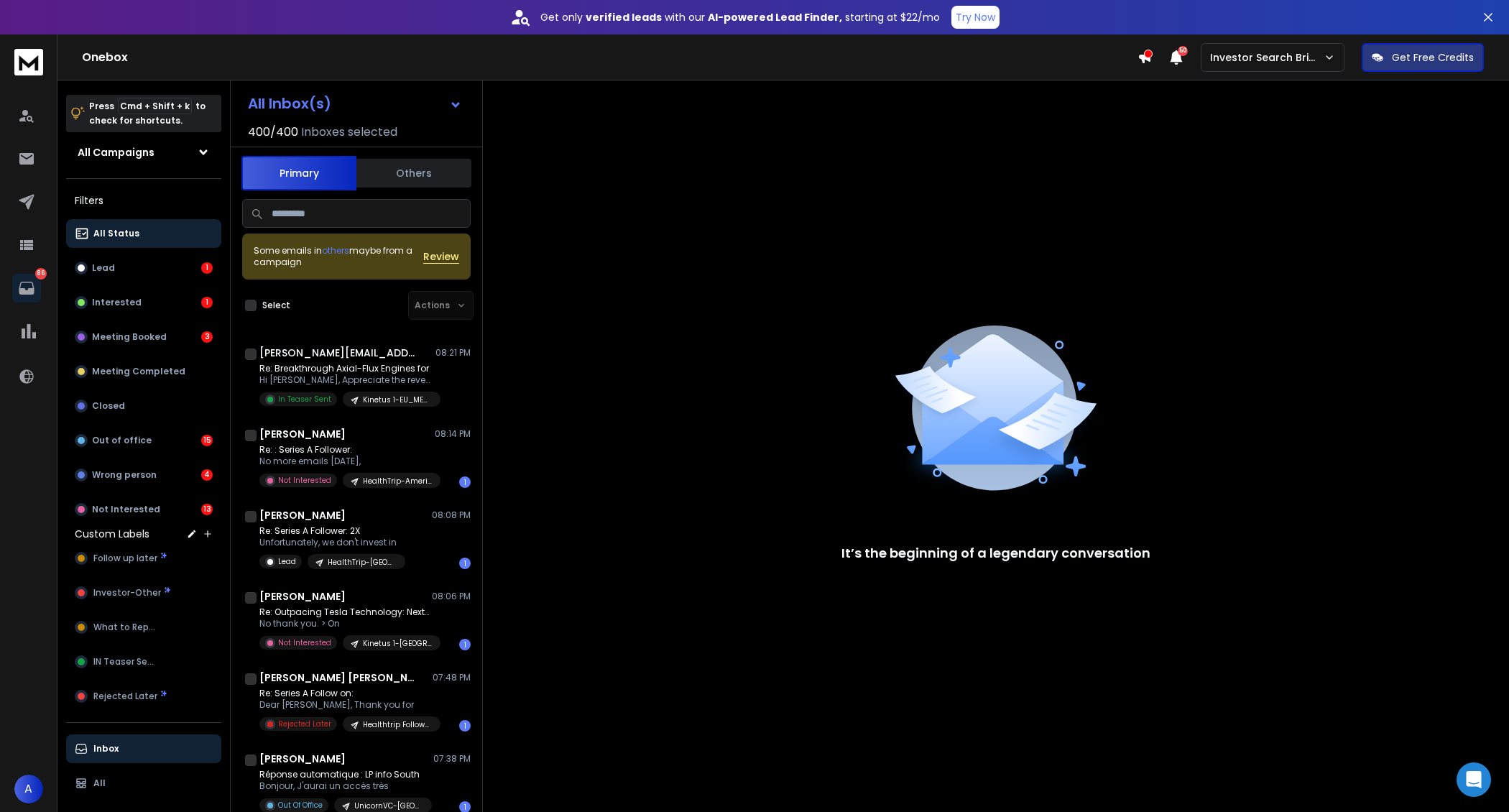
click at [391, 168] on button "Others" at bounding box center [414, 173] width 115 height 32
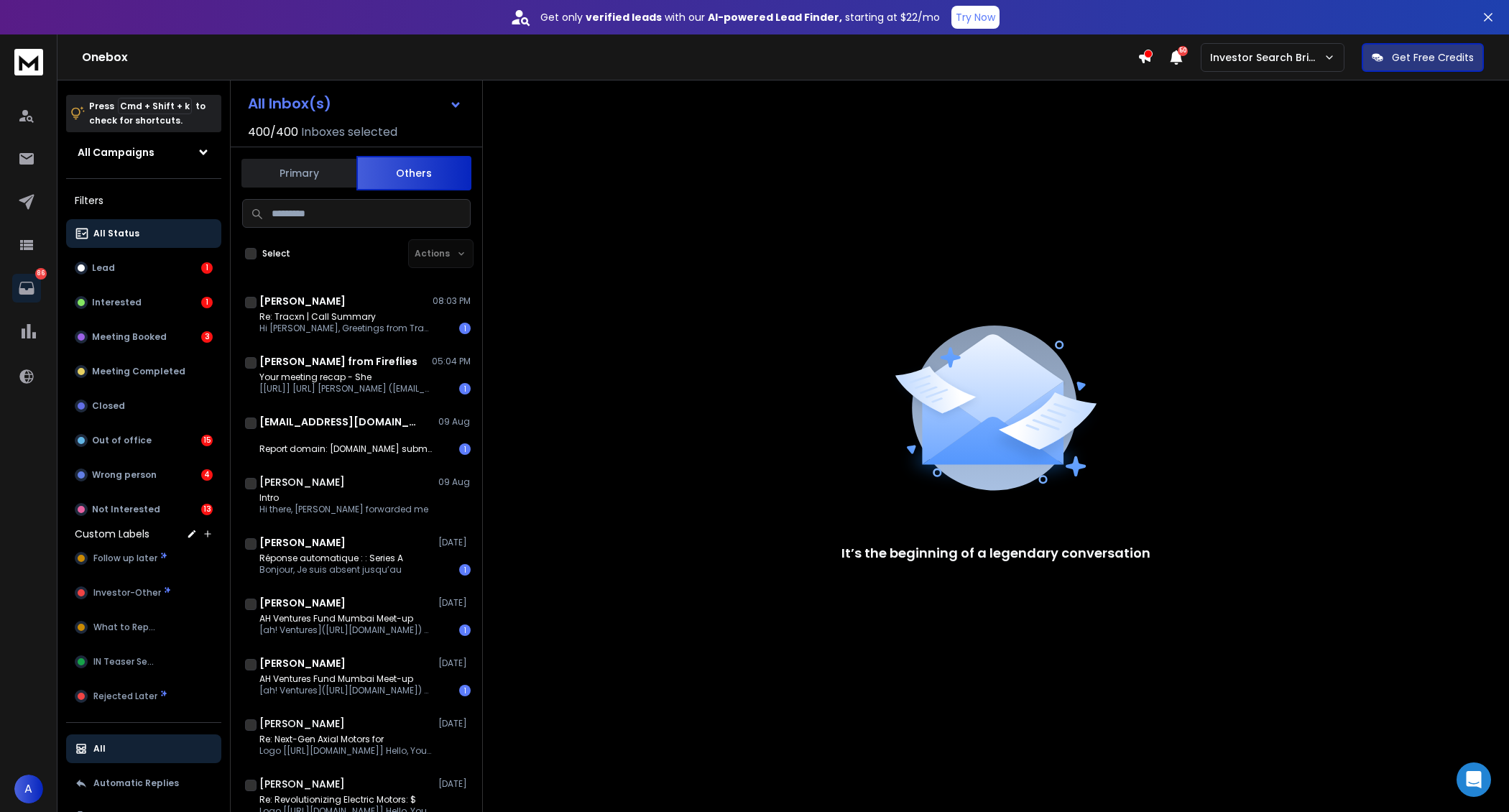
click at [300, 223] on input at bounding box center [356, 214] width 229 height 29
paste input "**********"
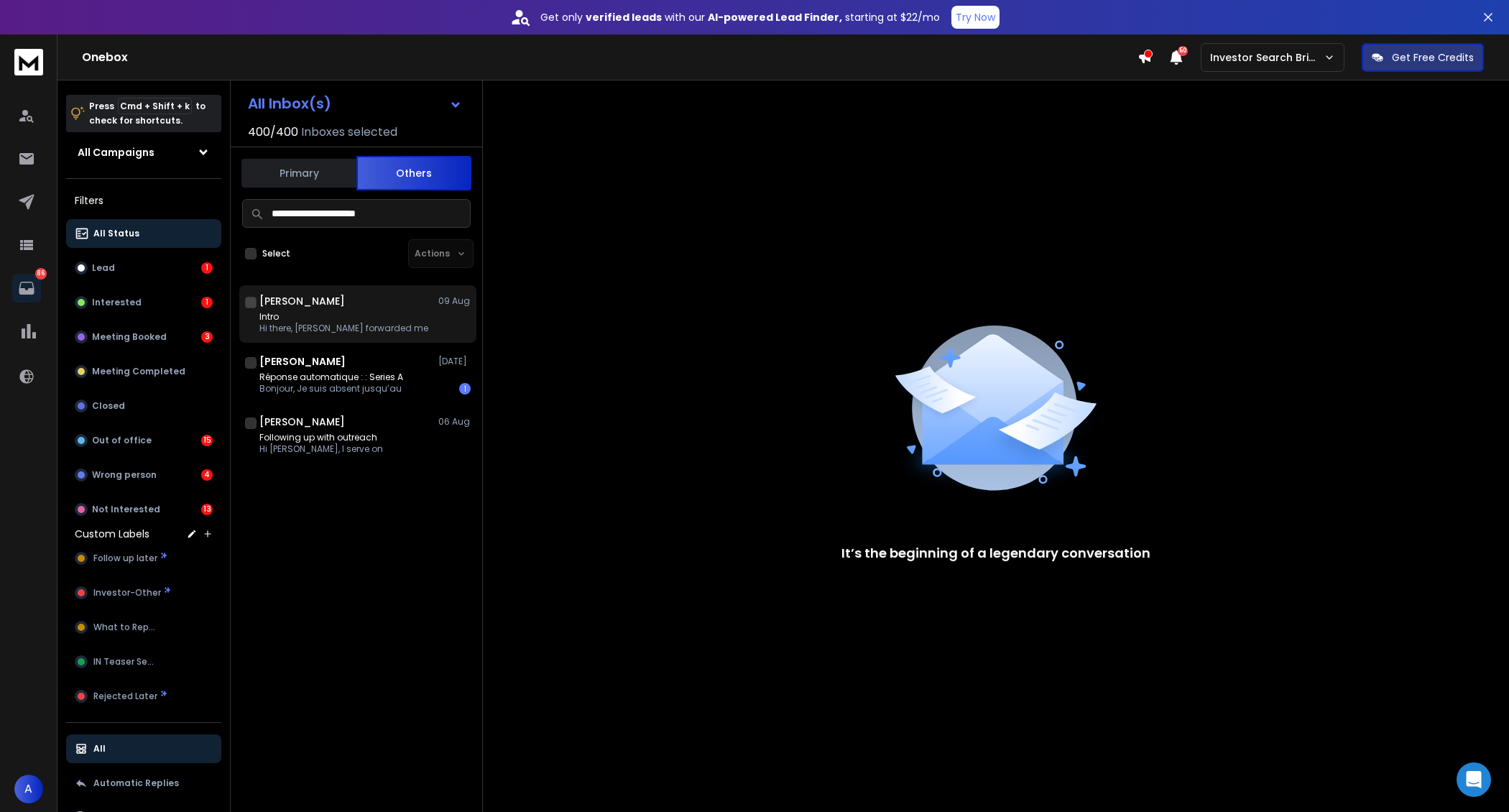
type input "**********"
click at [392, 314] on div "Intro Hi there, Jason forwarded me" at bounding box center [365, 323] width 211 height 23
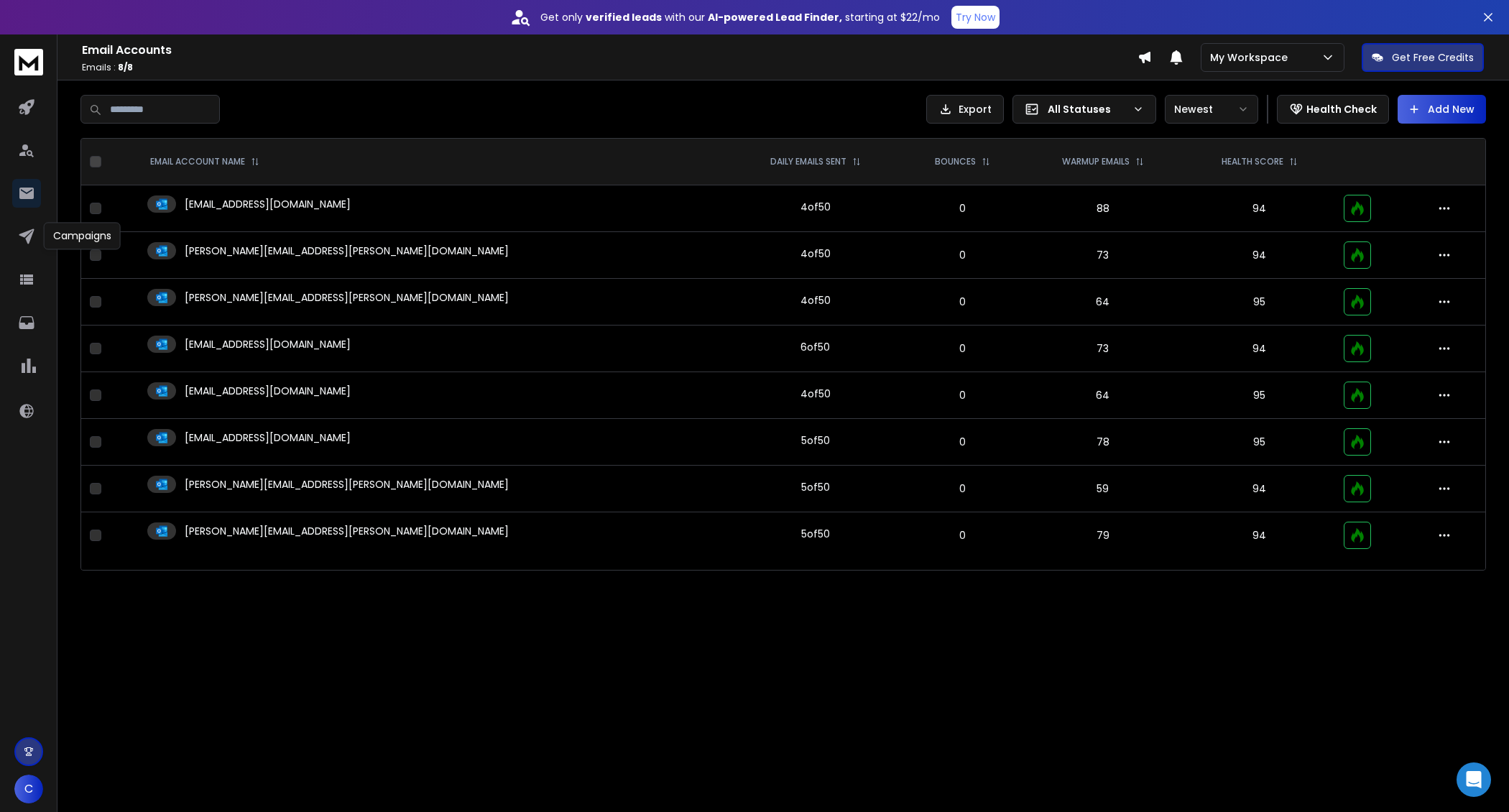
click at [10, 223] on div "C" at bounding box center [29, 426] width 57 height 783
click at [22, 232] on icon at bounding box center [26, 236] width 15 height 15
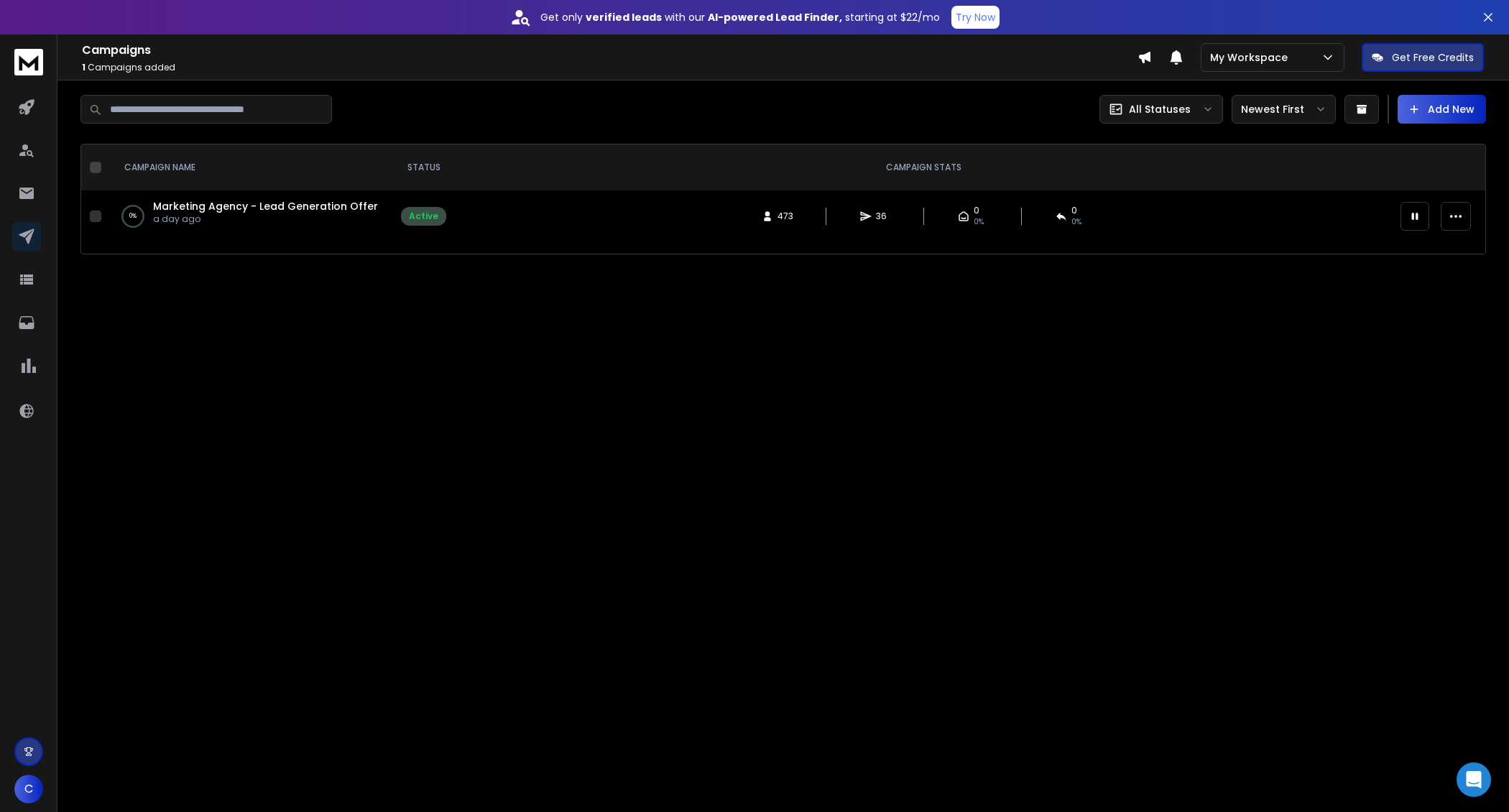
click at [311, 226] on div "Marketing Agency - Lead Generation Offer a day ago" at bounding box center [265, 217] width 225 height 35
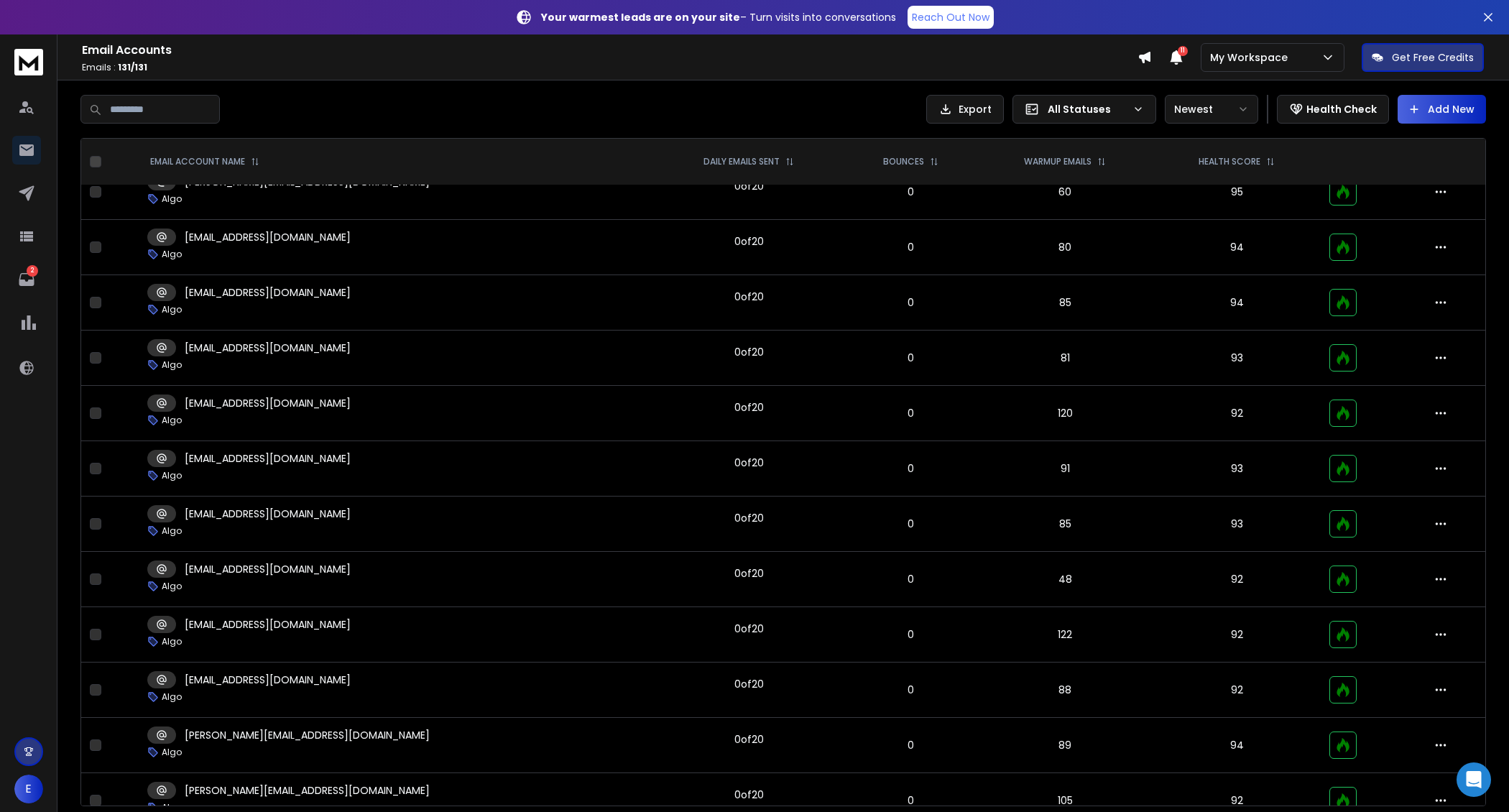
scroll to position [6598, 0]
